Goal: Information Seeking & Learning: Find contact information

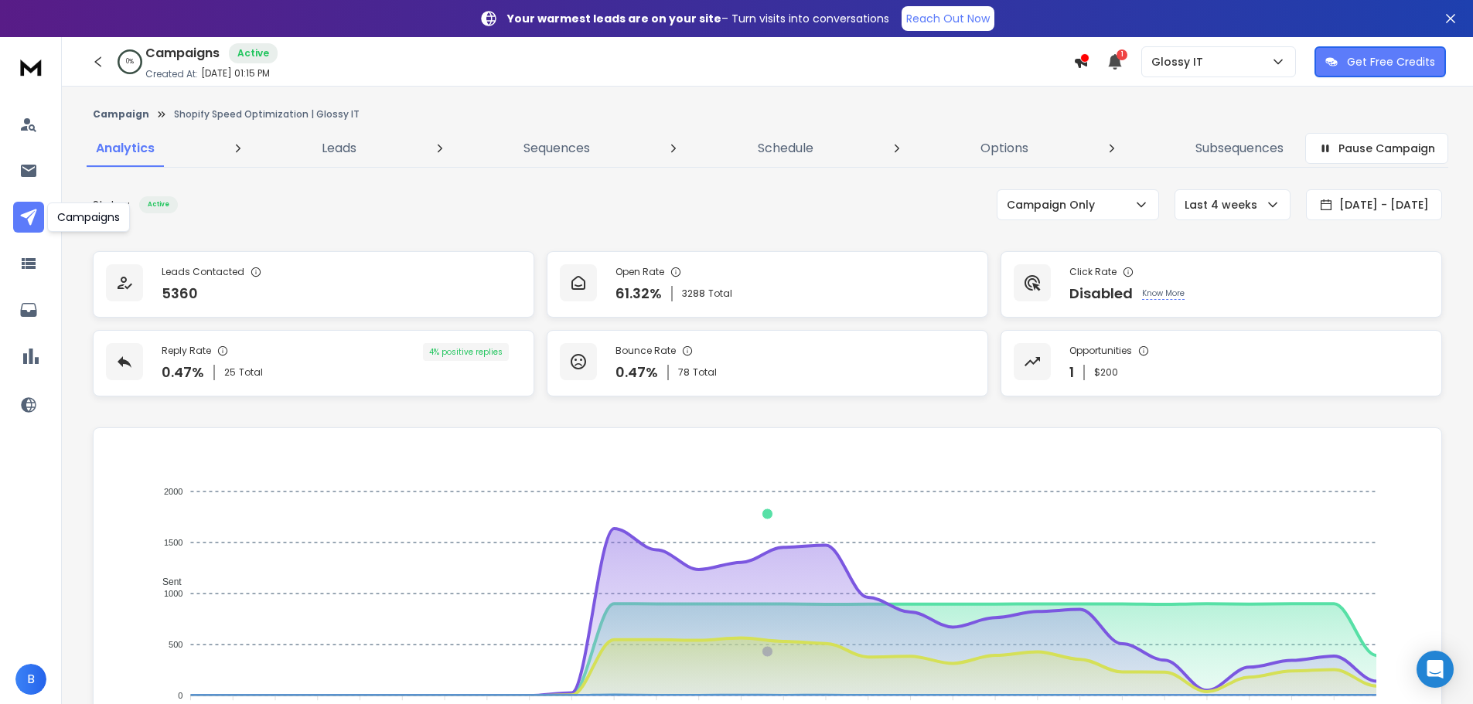
click at [34, 217] on icon at bounding box center [28, 217] width 19 height 19
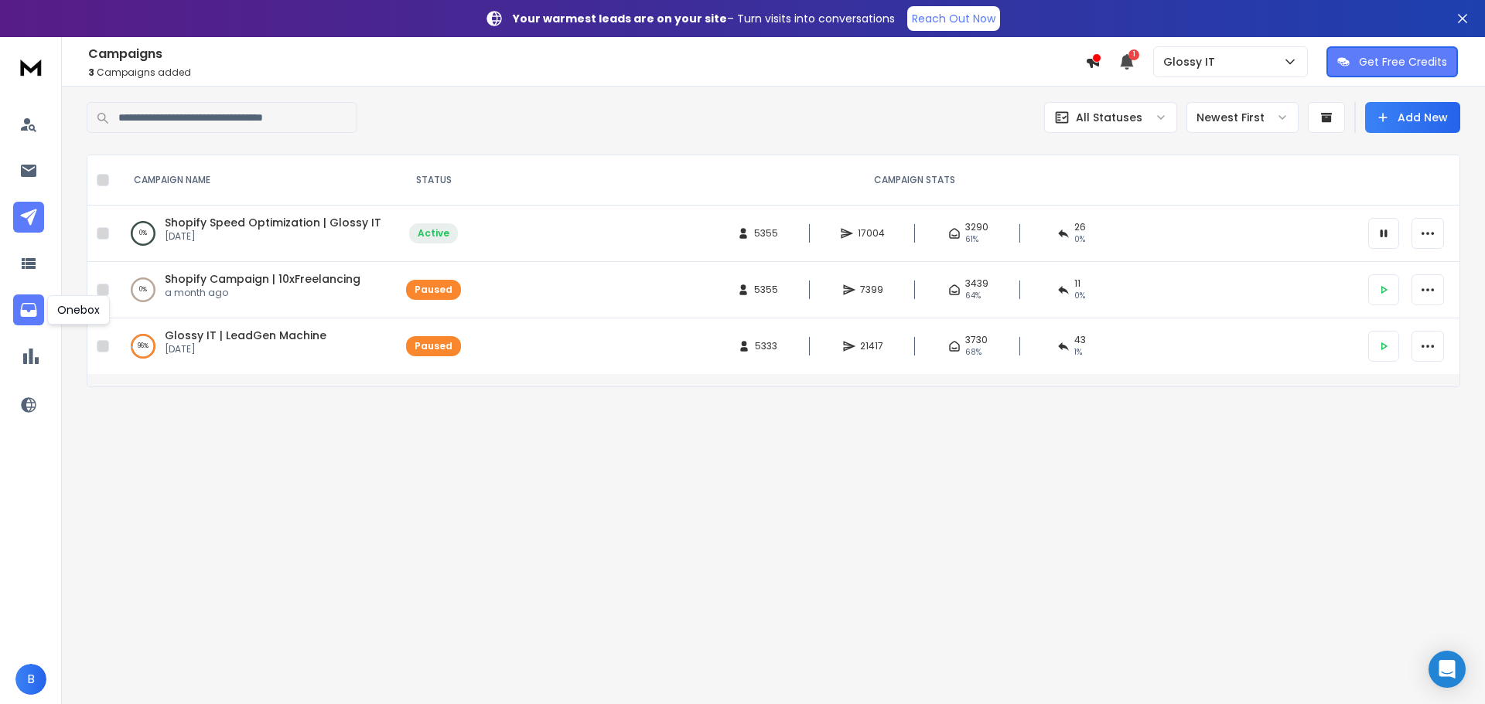
click at [23, 309] on icon at bounding box center [28, 310] width 19 height 19
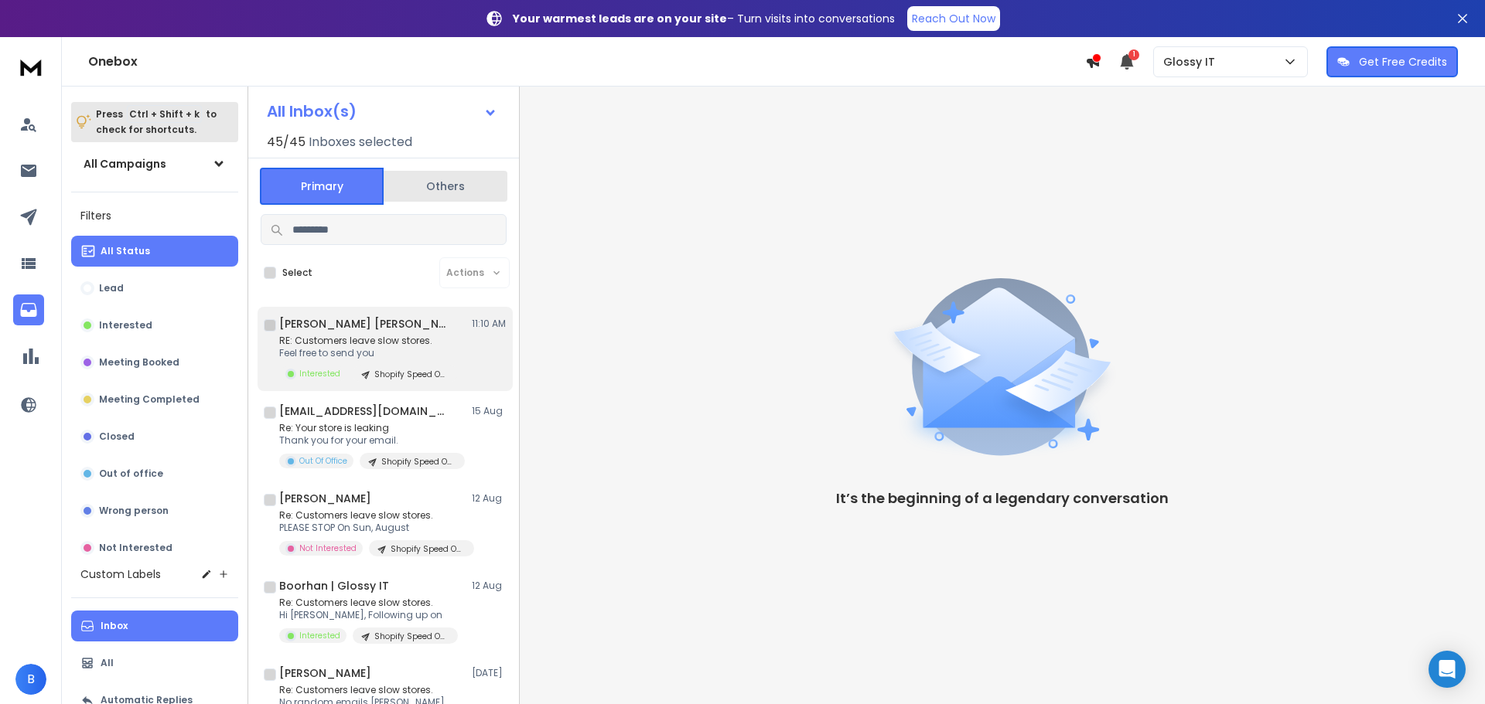
click at [364, 329] on div "[PERSON_NAME] [PERSON_NAME] 11:10 AM" at bounding box center [392, 323] width 227 height 15
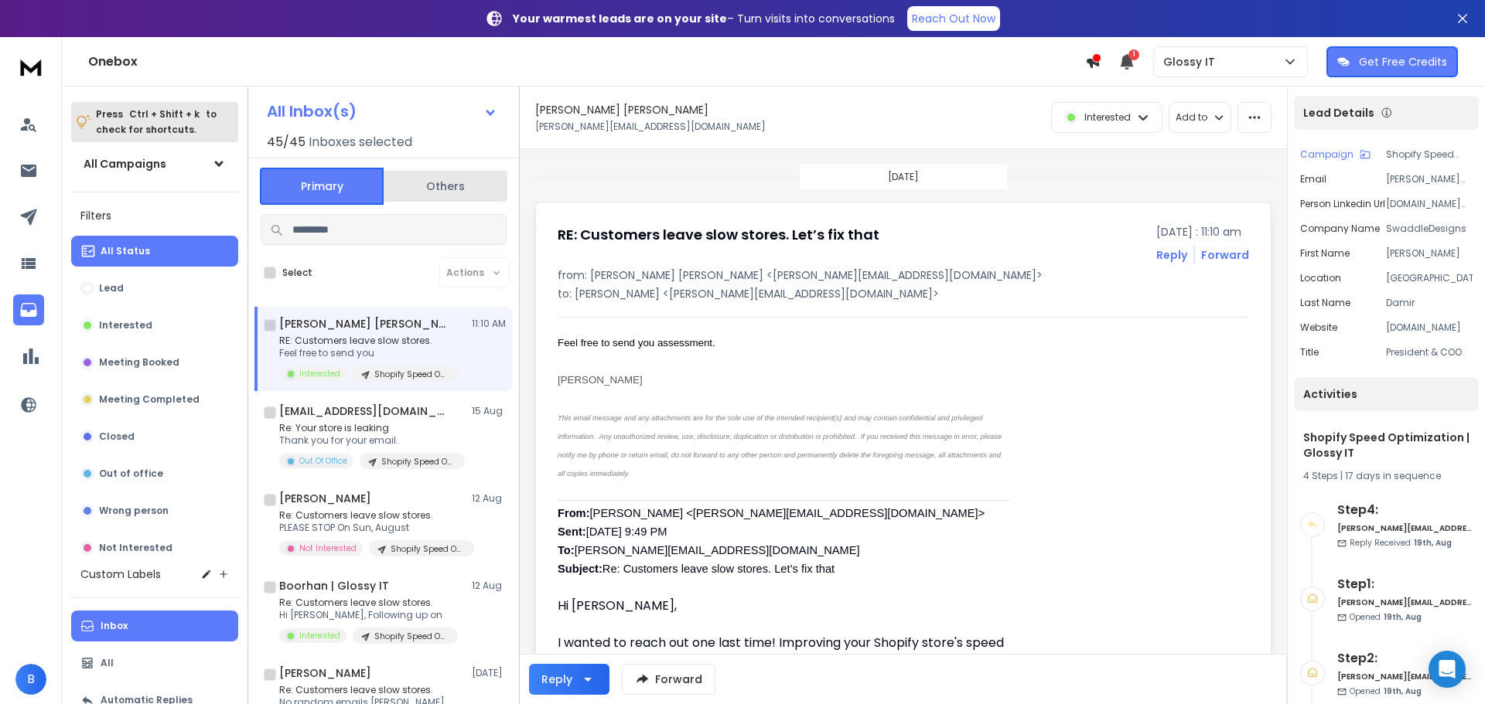
click at [620, 342] on span "Feel free to send you assessment." at bounding box center [637, 343] width 158 height 12
drag, startPoint x: 666, startPoint y: 343, endPoint x: 711, endPoint y: 343, distance: 45.6
click at [667, 343] on span "Feel free to send you assessment." at bounding box center [637, 343] width 158 height 12
click at [711, 342] on span "Feel free to send you assessment." at bounding box center [637, 343] width 158 height 12
click at [704, 343] on span "Feel free to send you assessment." at bounding box center [637, 343] width 158 height 12
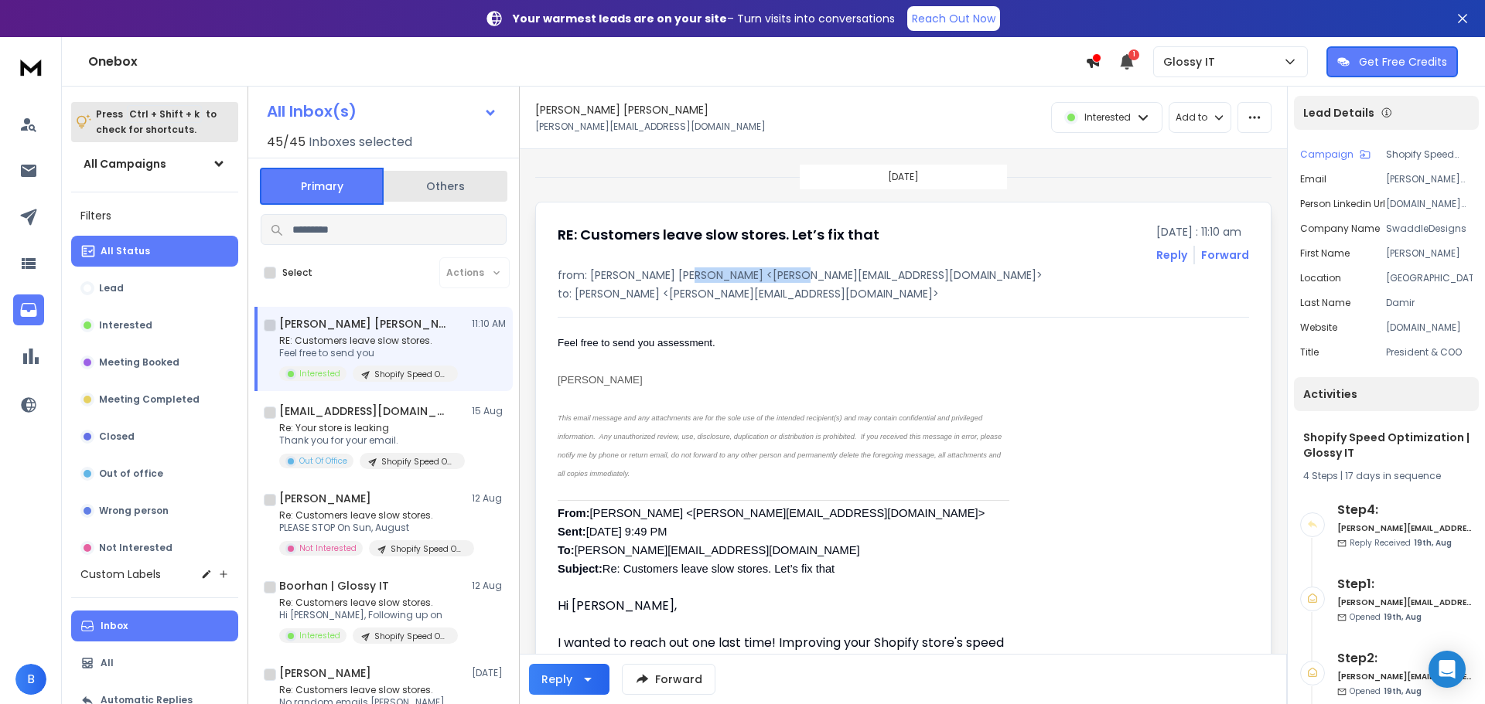
drag, startPoint x: 681, startPoint y: 277, endPoint x: 793, endPoint y: 274, distance: 112.2
click at [793, 274] on p "from: [PERSON_NAME] [PERSON_NAME] <[PERSON_NAME][EMAIL_ADDRESS][DOMAIN_NAME]>" at bounding box center [903, 275] width 691 height 15
